Goal: Communication & Community: Answer question/provide support

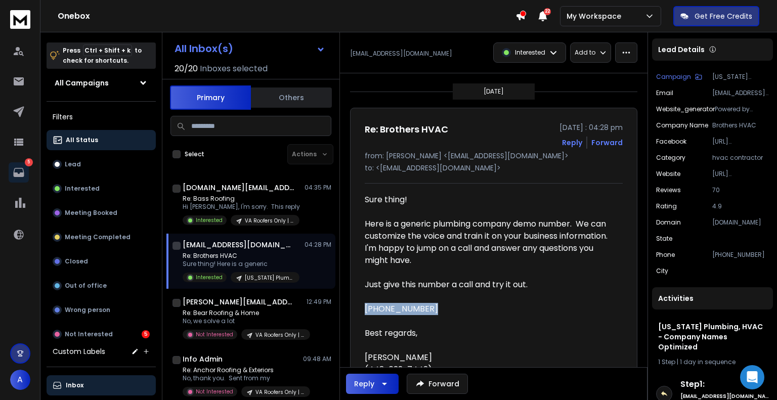
scroll to position [51, 0]
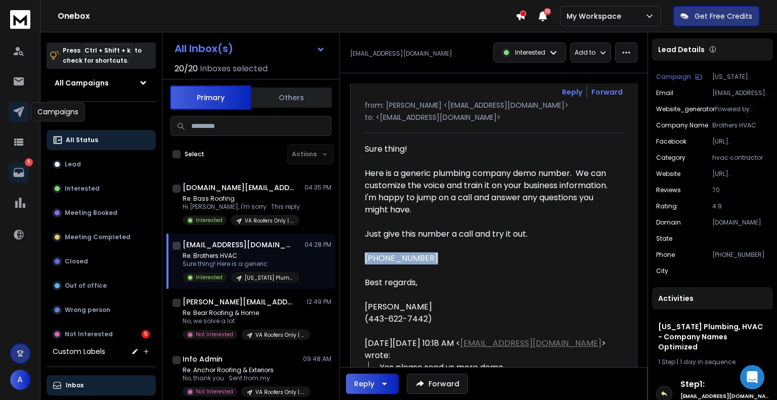
click at [21, 115] on icon at bounding box center [19, 112] width 12 height 12
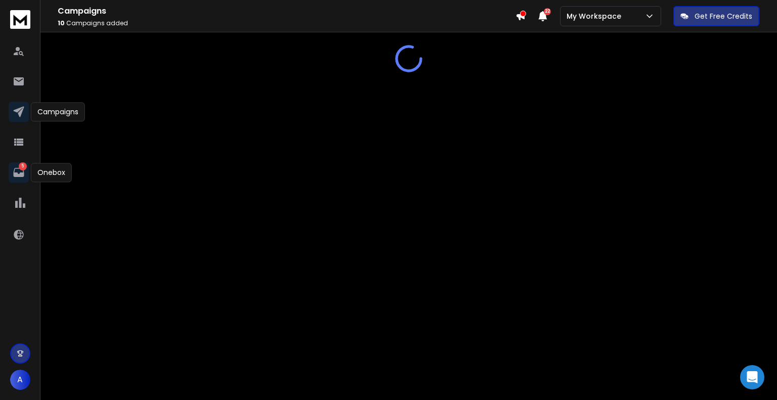
click at [22, 170] on p "5" at bounding box center [23, 166] width 8 height 8
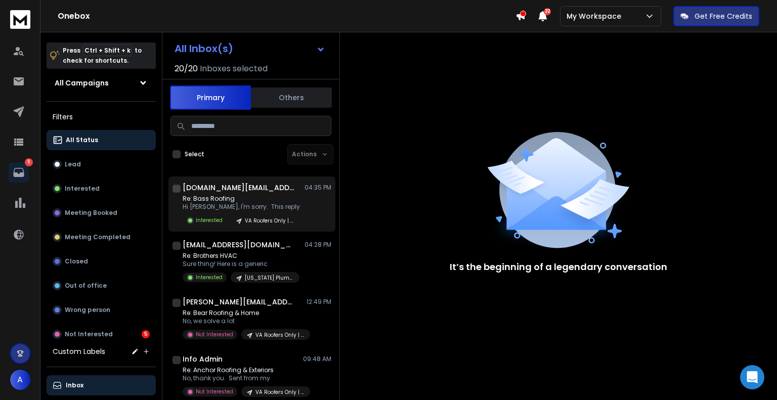
click at [301, 206] on div "Re: Bass Roofing Hi [PERSON_NAME], I'm sorry. This reply Interested VA Roofers …" at bounding box center [257, 210] width 149 height 31
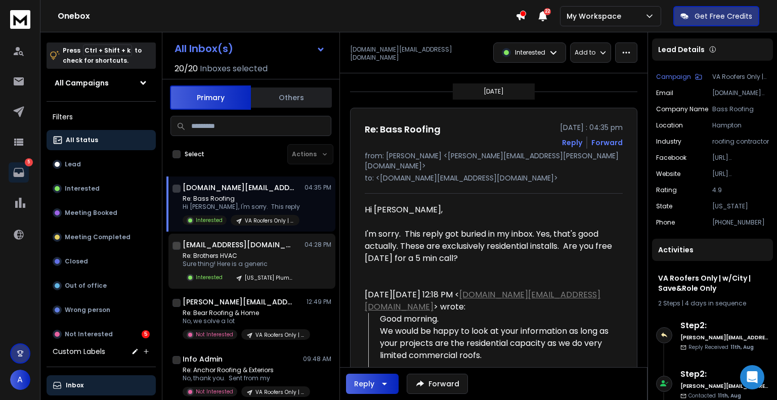
click at [285, 259] on p "Re: Brothers HVAC" at bounding box center [241, 256] width 117 height 8
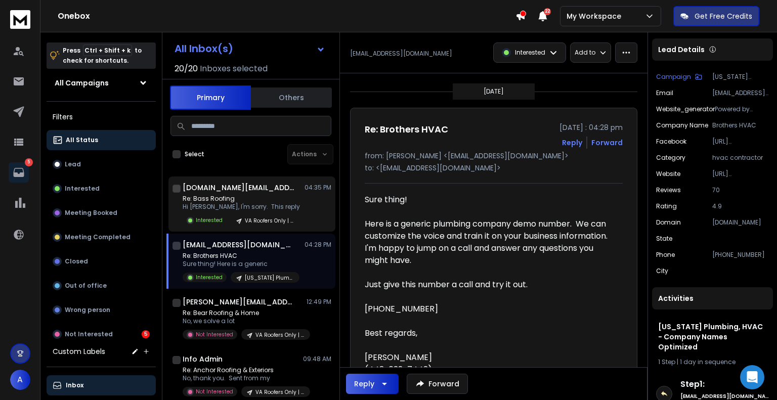
click at [283, 206] on p "Hi [PERSON_NAME], I'm sorry. This reply" at bounding box center [241, 207] width 117 height 8
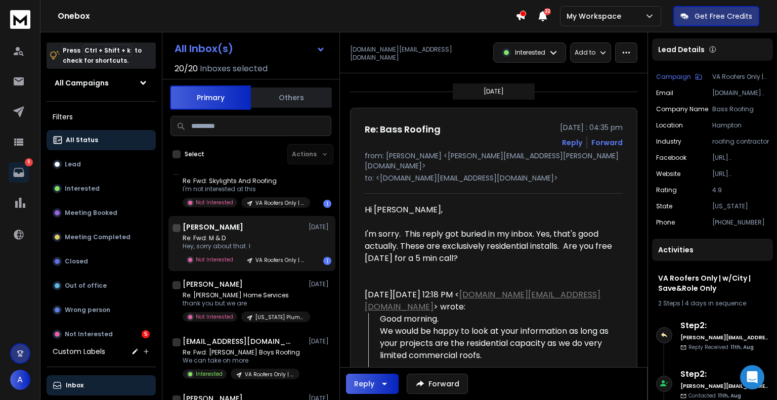
scroll to position [405, 0]
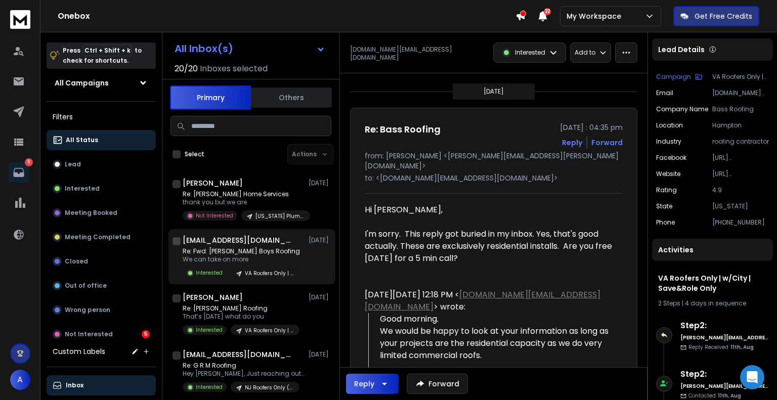
click at [286, 264] on div "Re: Fwd: [PERSON_NAME] Boys Roofing We can take on more Interested VA Roofers O…" at bounding box center [241, 262] width 117 height 31
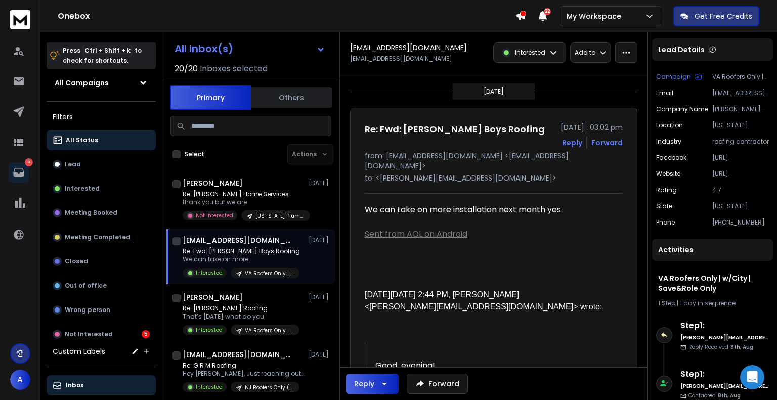
click at [285, 254] on p "Re: Fwd: [PERSON_NAME] Boys Roofing" at bounding box center [241, 251] width 117 height 8
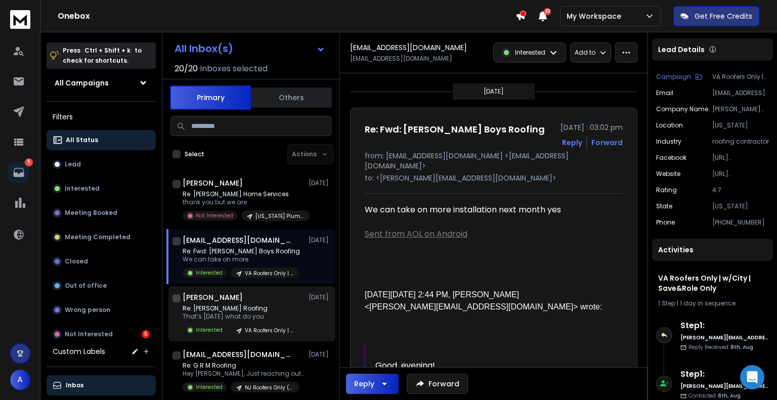
click at [275, 314] on p "That’s [DATE] what do you" at bounding box center [241, 317] width 117 height 8
